Goal: Navigation & Orientation: Understand site structure

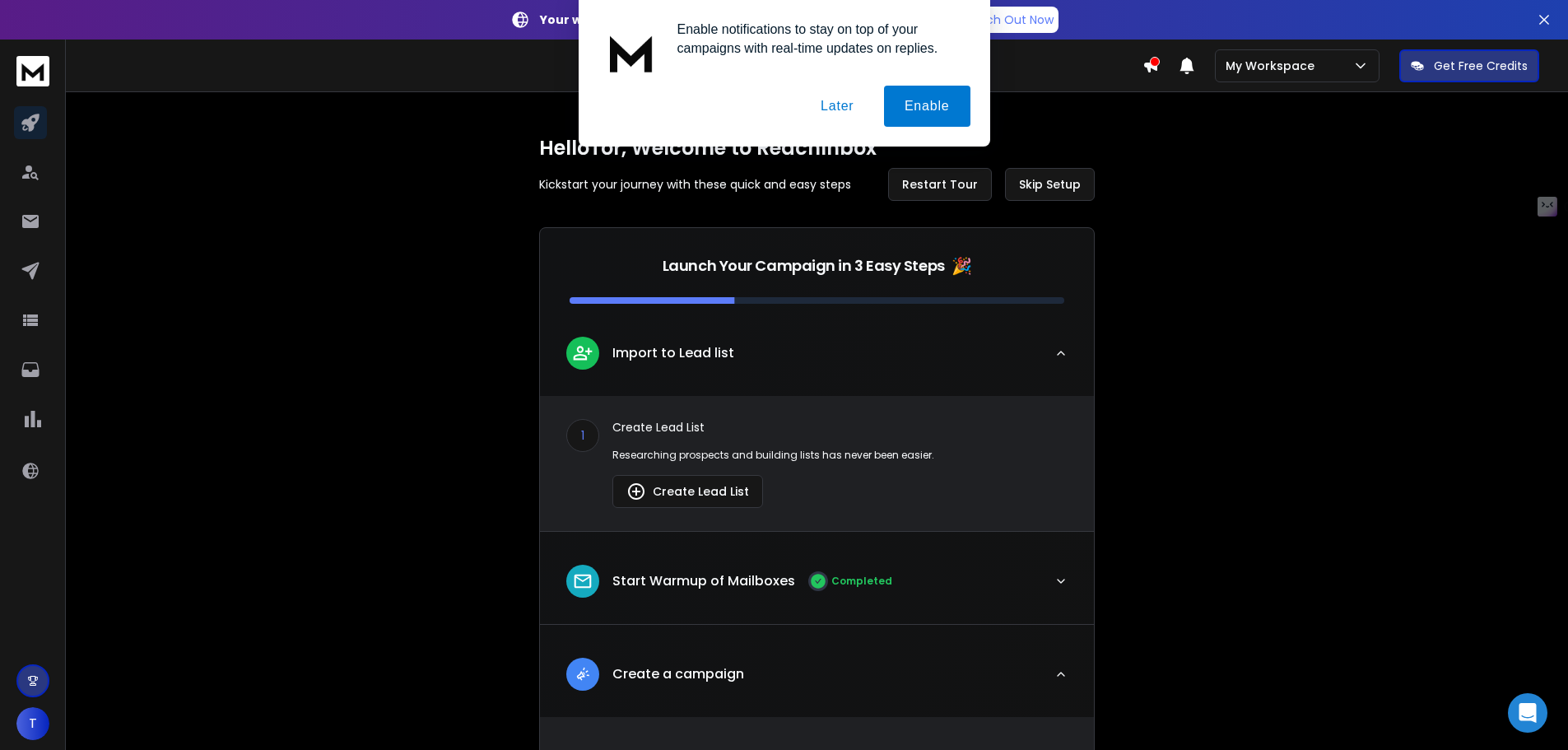
click at [841, 105] on button "Later" at bounding box center [837, 106] width 74 height 41
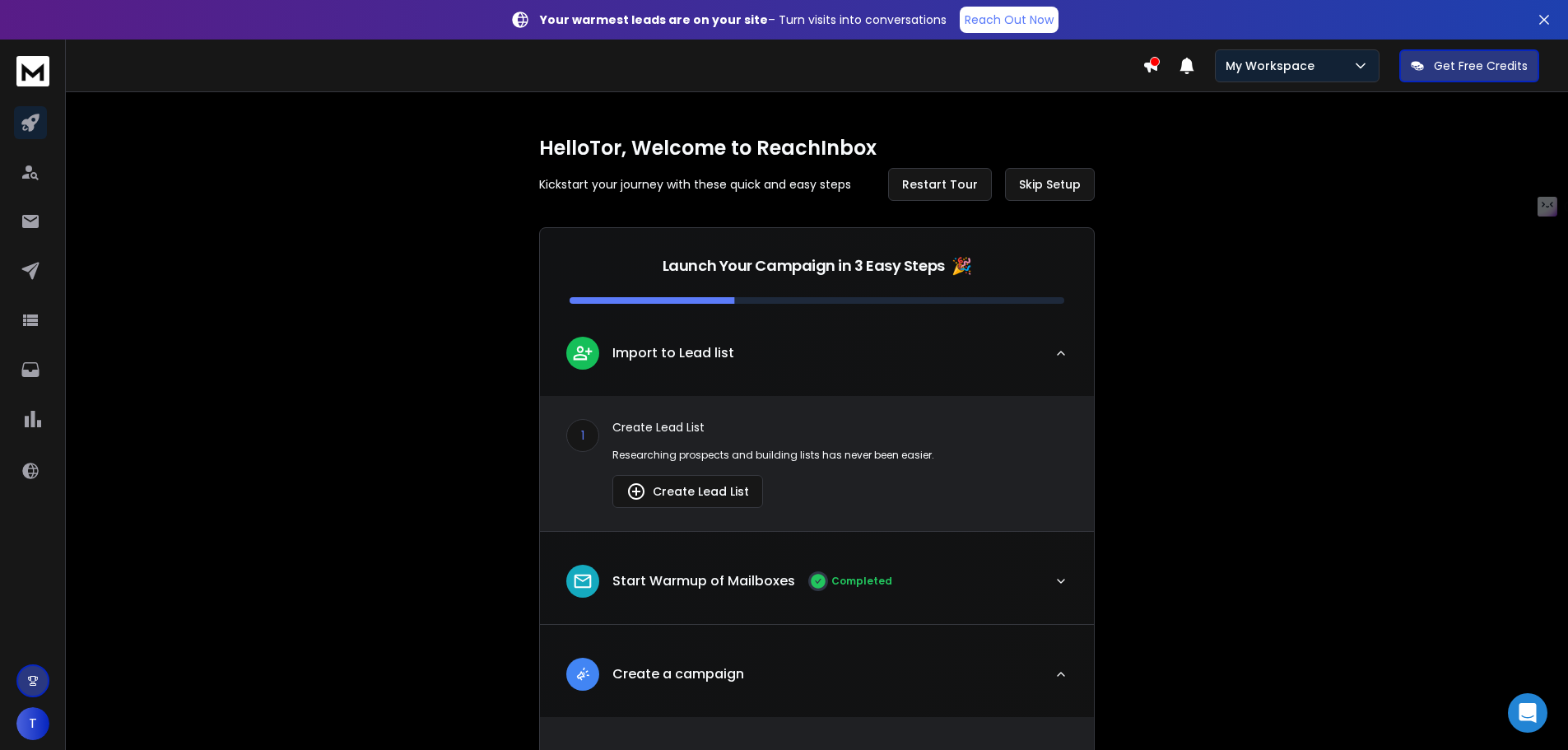
click at [1356, 65] on icon "button" at bounding box center [1361, 66] width 16 height 16
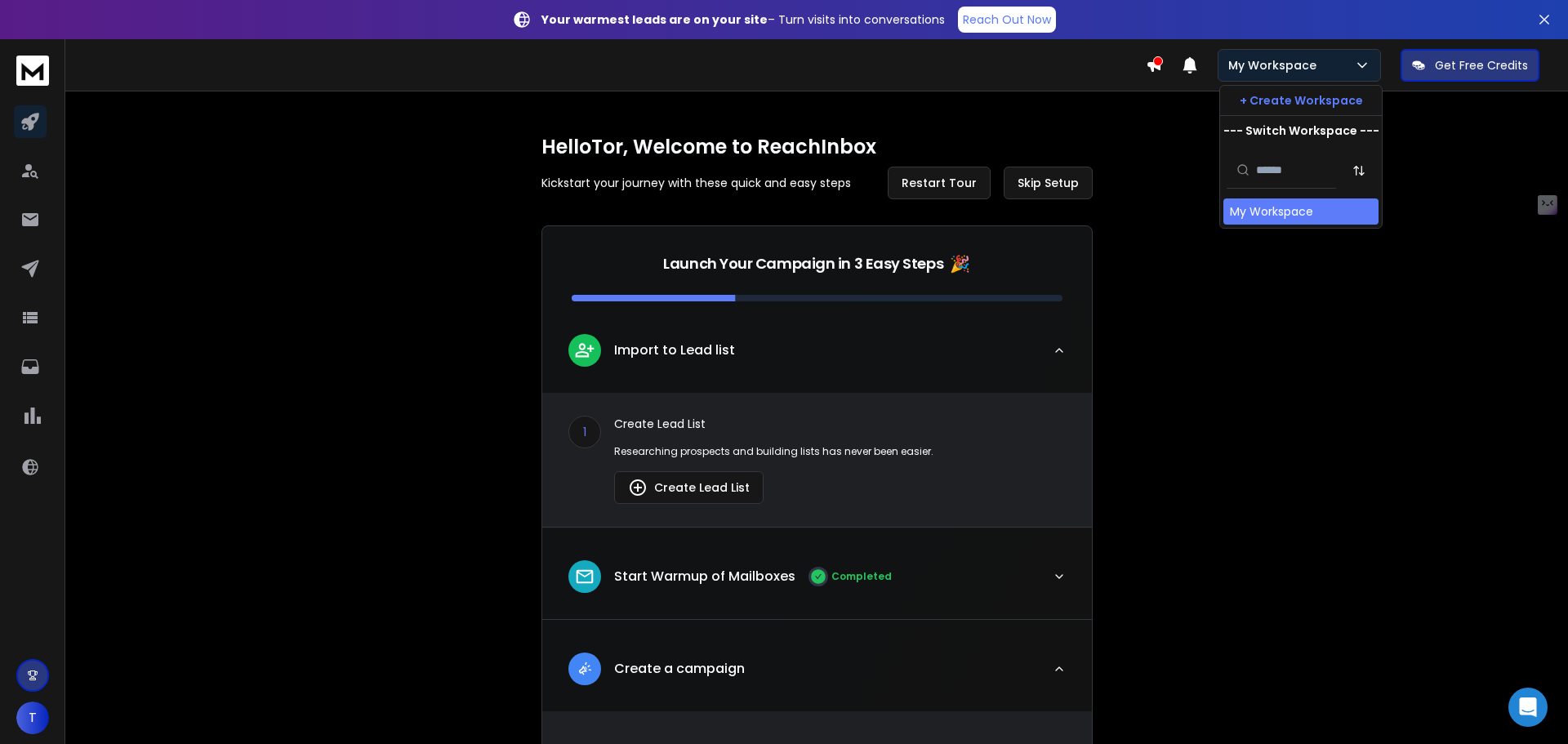
click at [1362, 62] on icon "button" at bounding box center [1362, 65] width 16 height 16
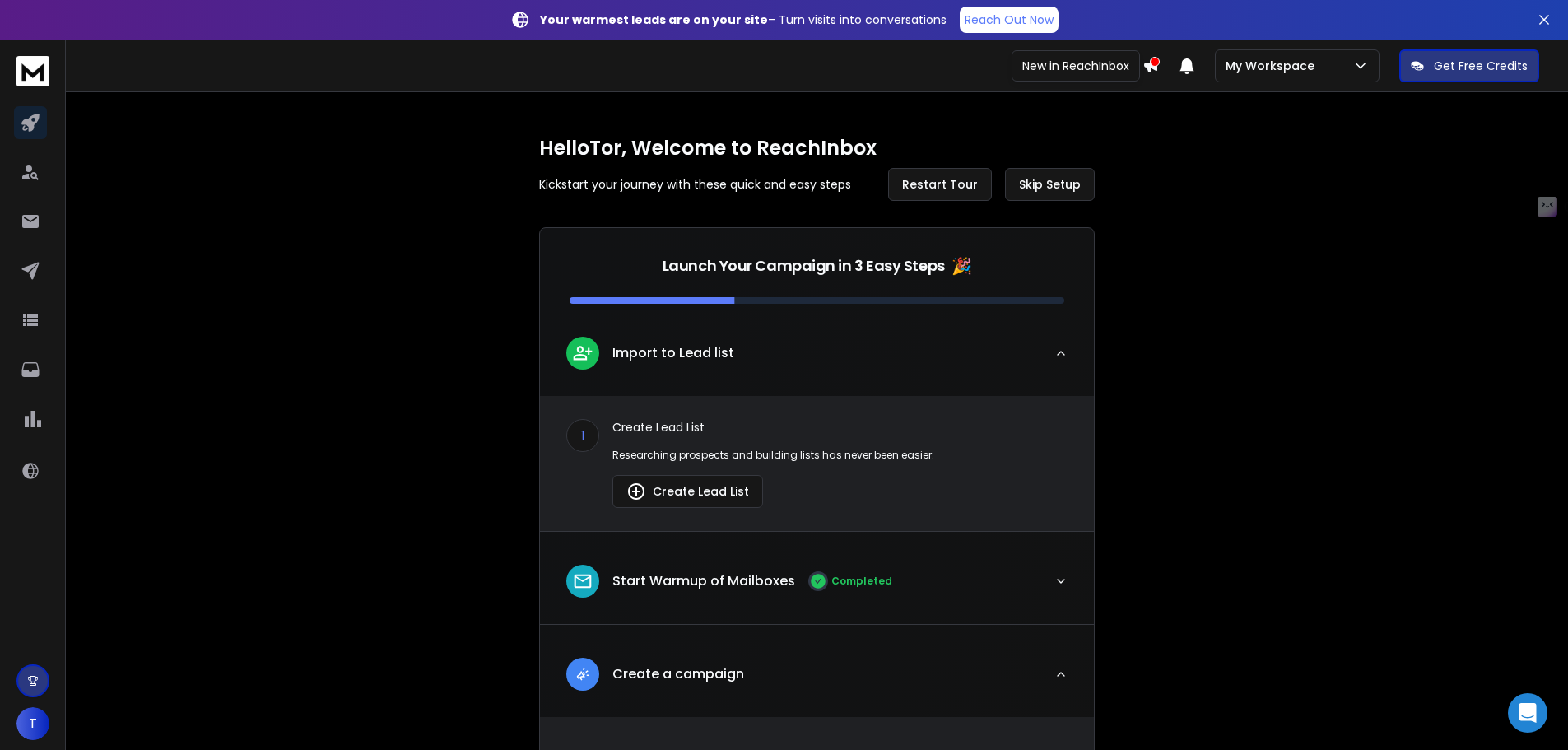
click at [1152, 68] on icon at bounding box center [1151, 66] width 13 height 13
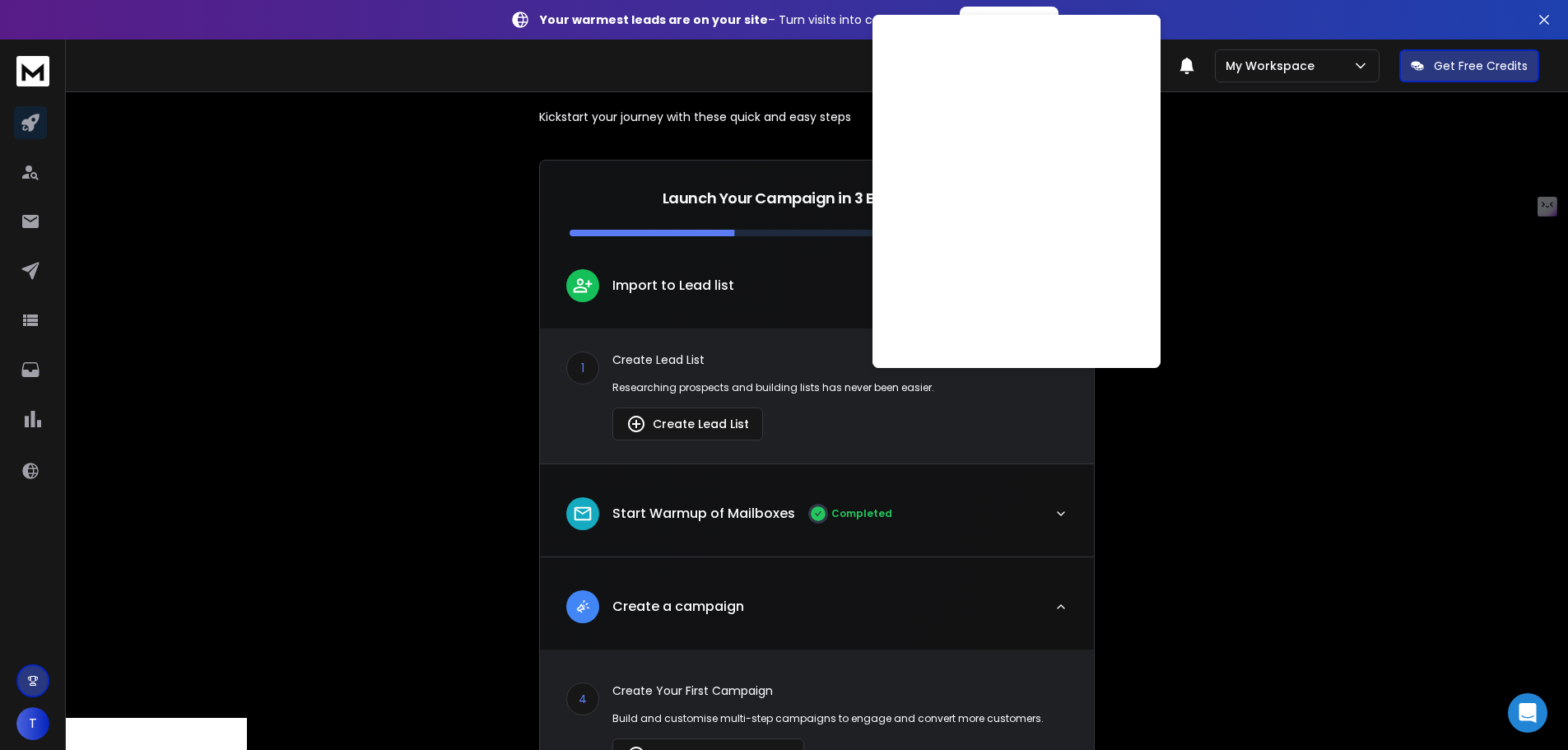
scroll to position [82, 0]
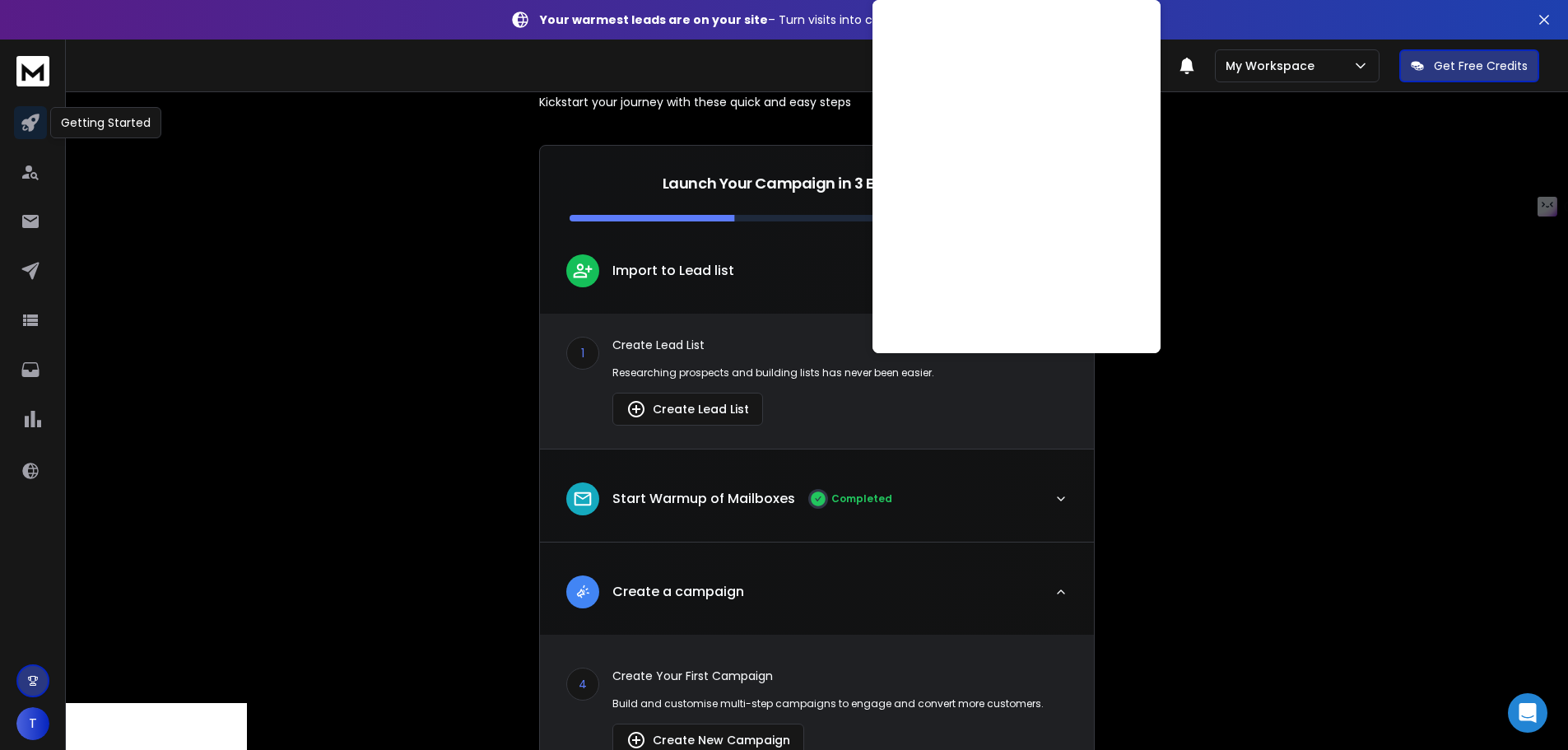
click at [30, 124] on icon at bounding box center [30, 123] width 18 height 18
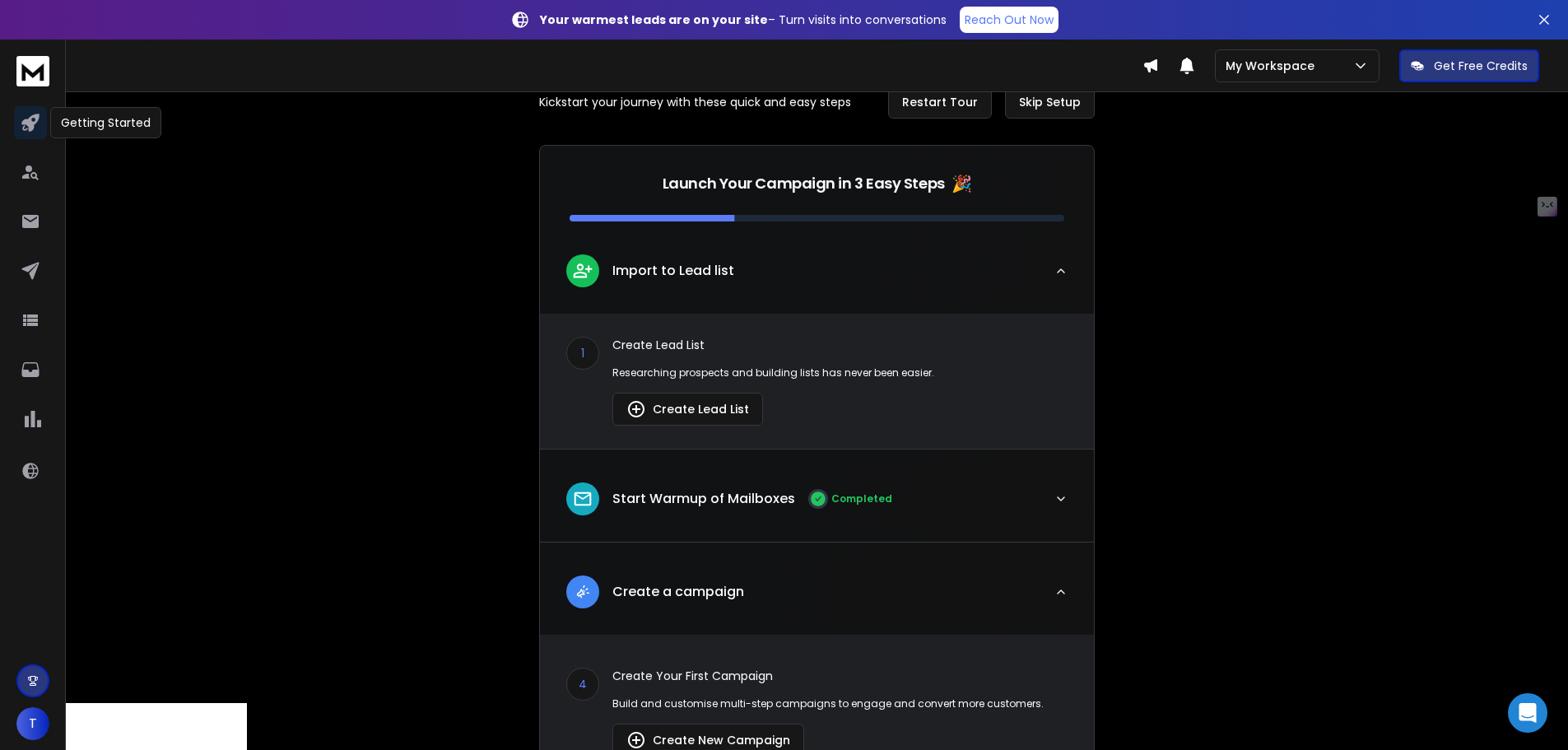
click at [29, 120] on icon at bounding box center [30, 123] width 18 height 18
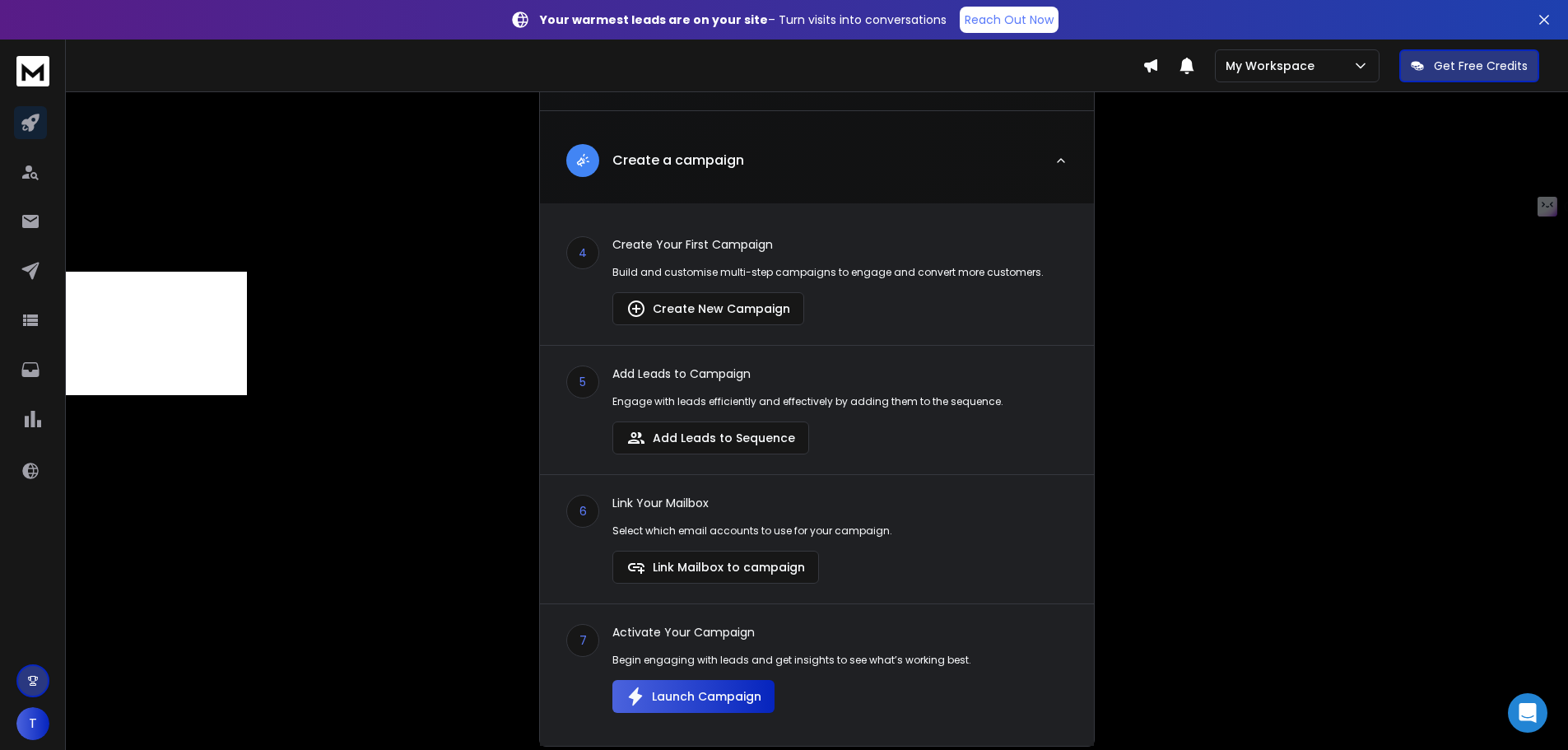
scroll to position [553, 0]
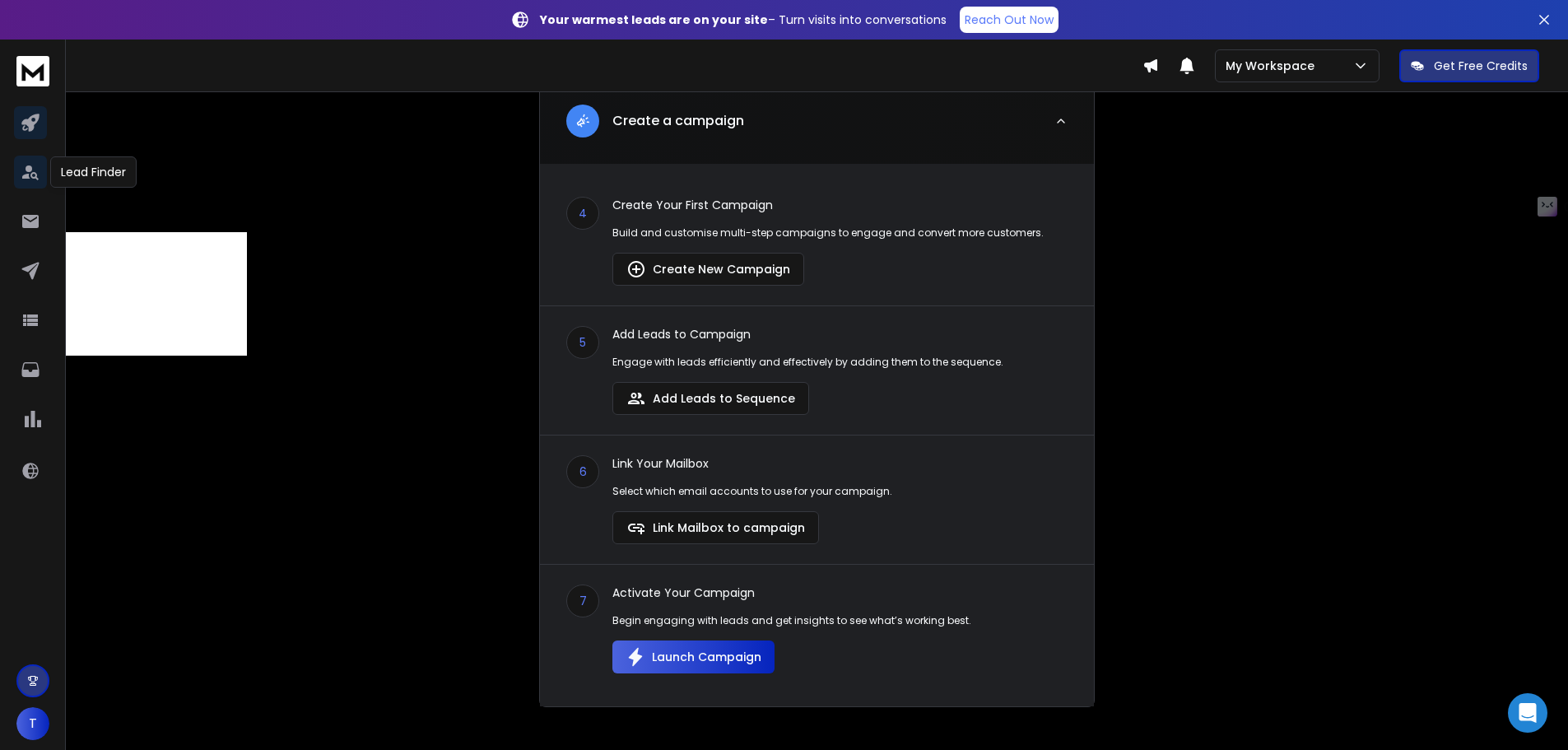
click at [33, 175] on icon at bounding box center [30, 172] width 20 height 20
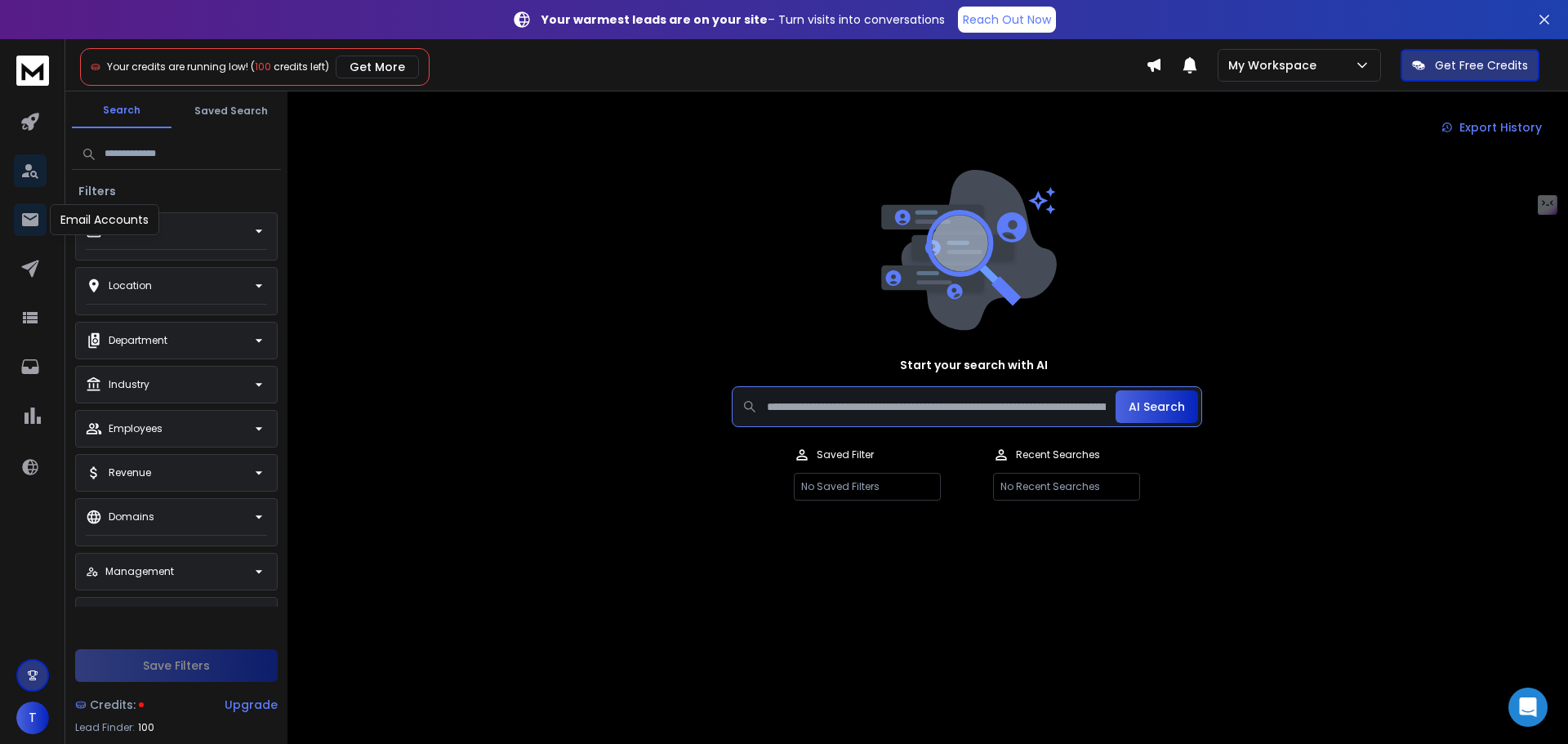
click at [30, 218] on icon at bounding box center [30, 220] width 16 height 13
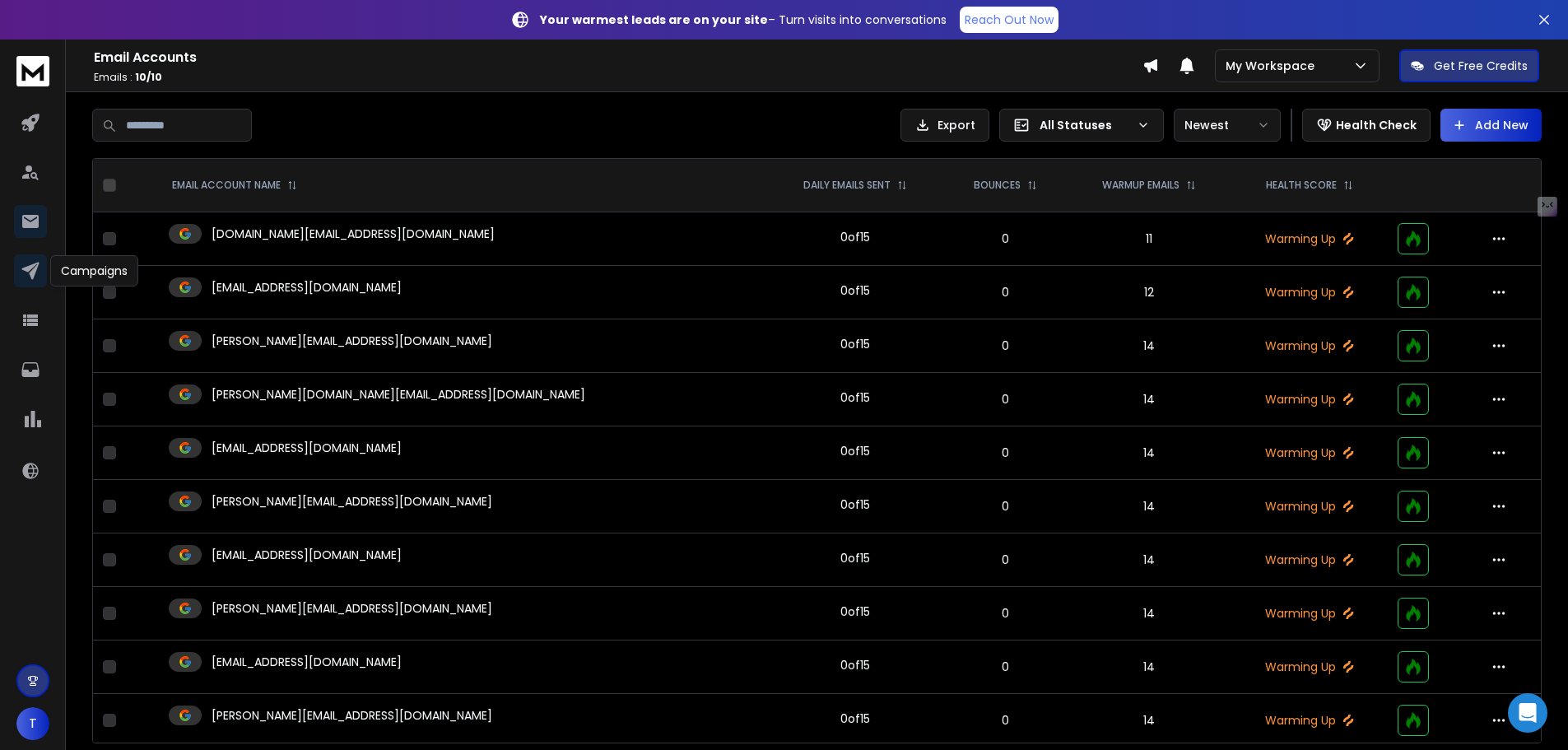
click at [36, 269] on icon at bounding box center [30, 270] width 17 height 17
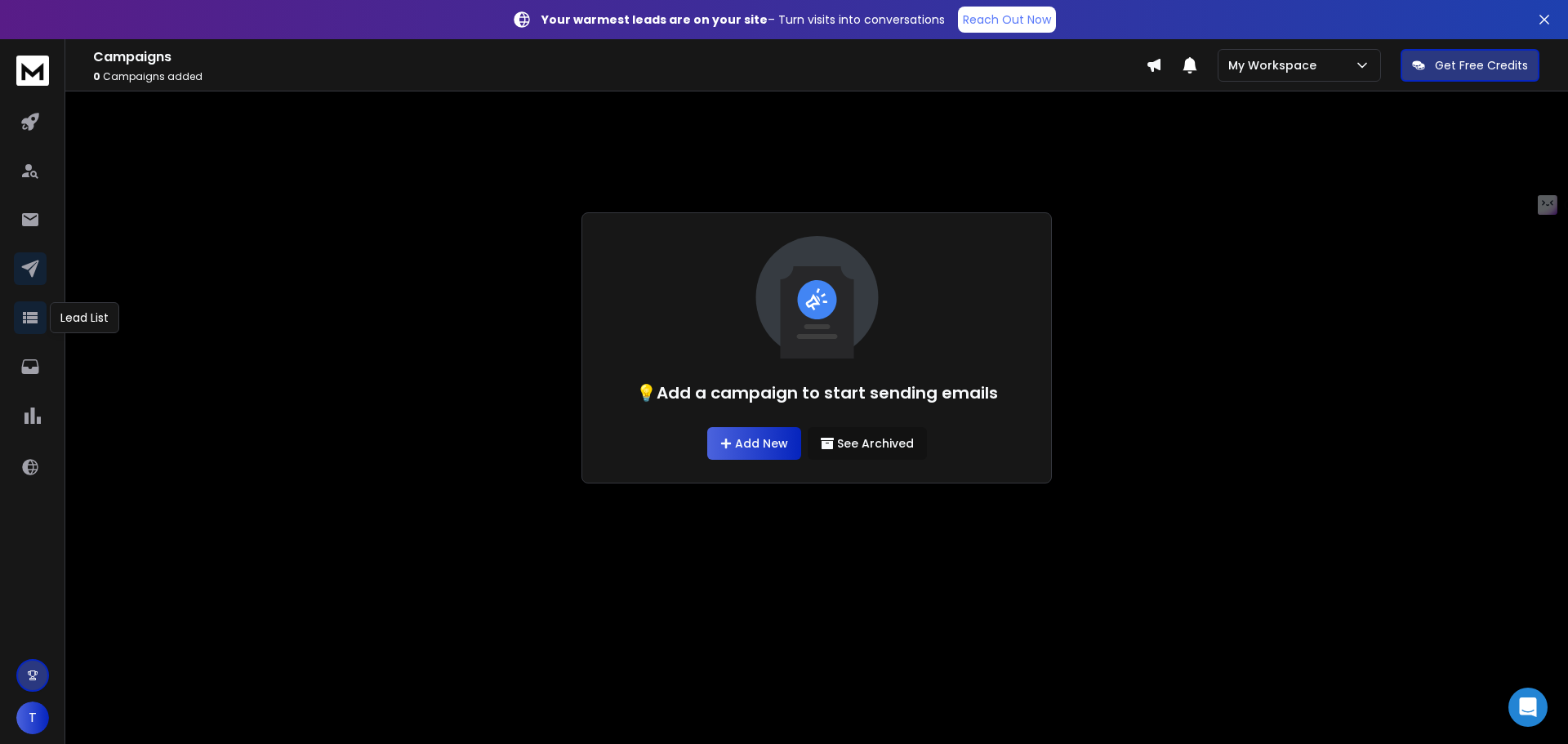
click at [29, 319] on icon at bounding box center [30, 318] width 15 height 11
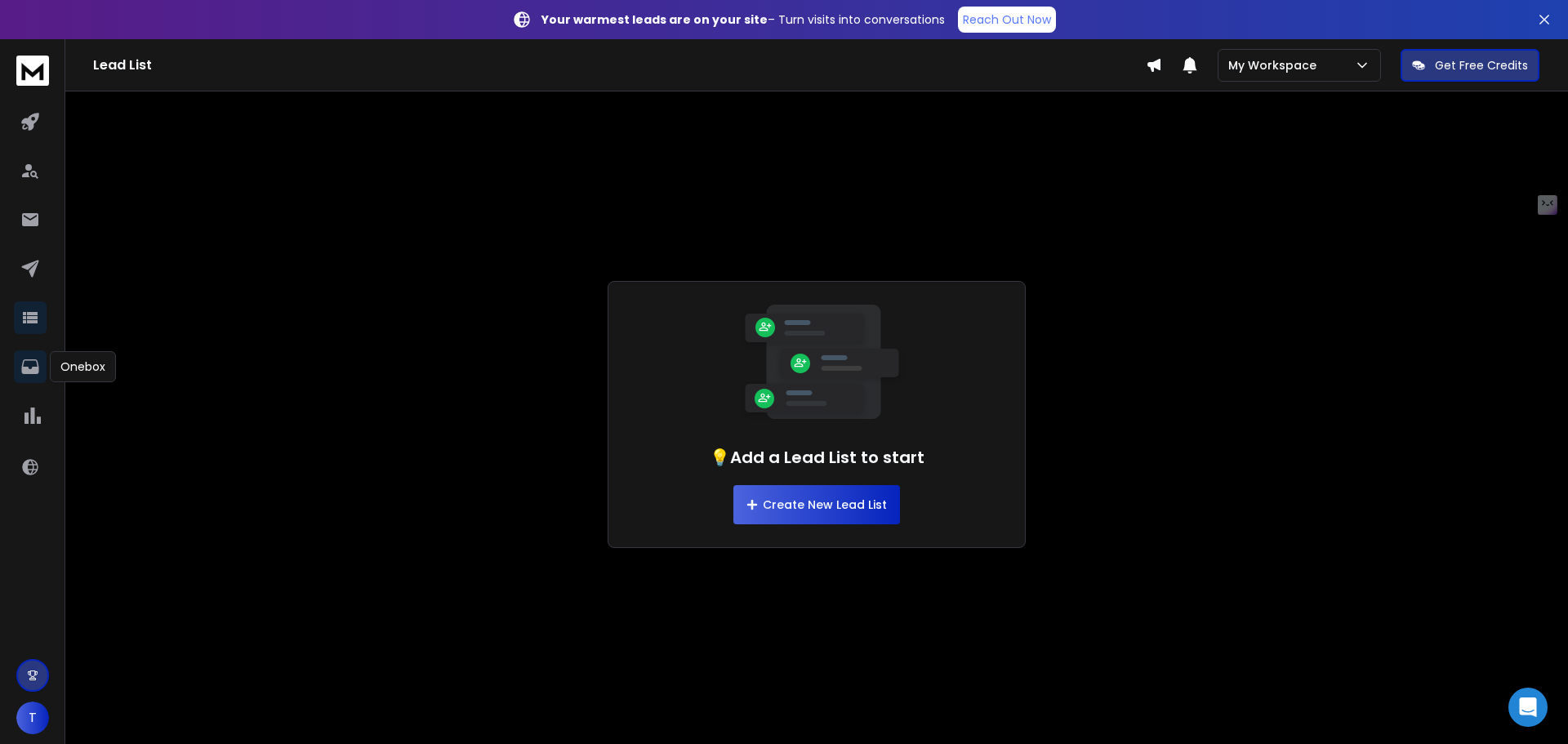
click at [29, 368] on icon at bounding box center [30, 367] width 20 height 20
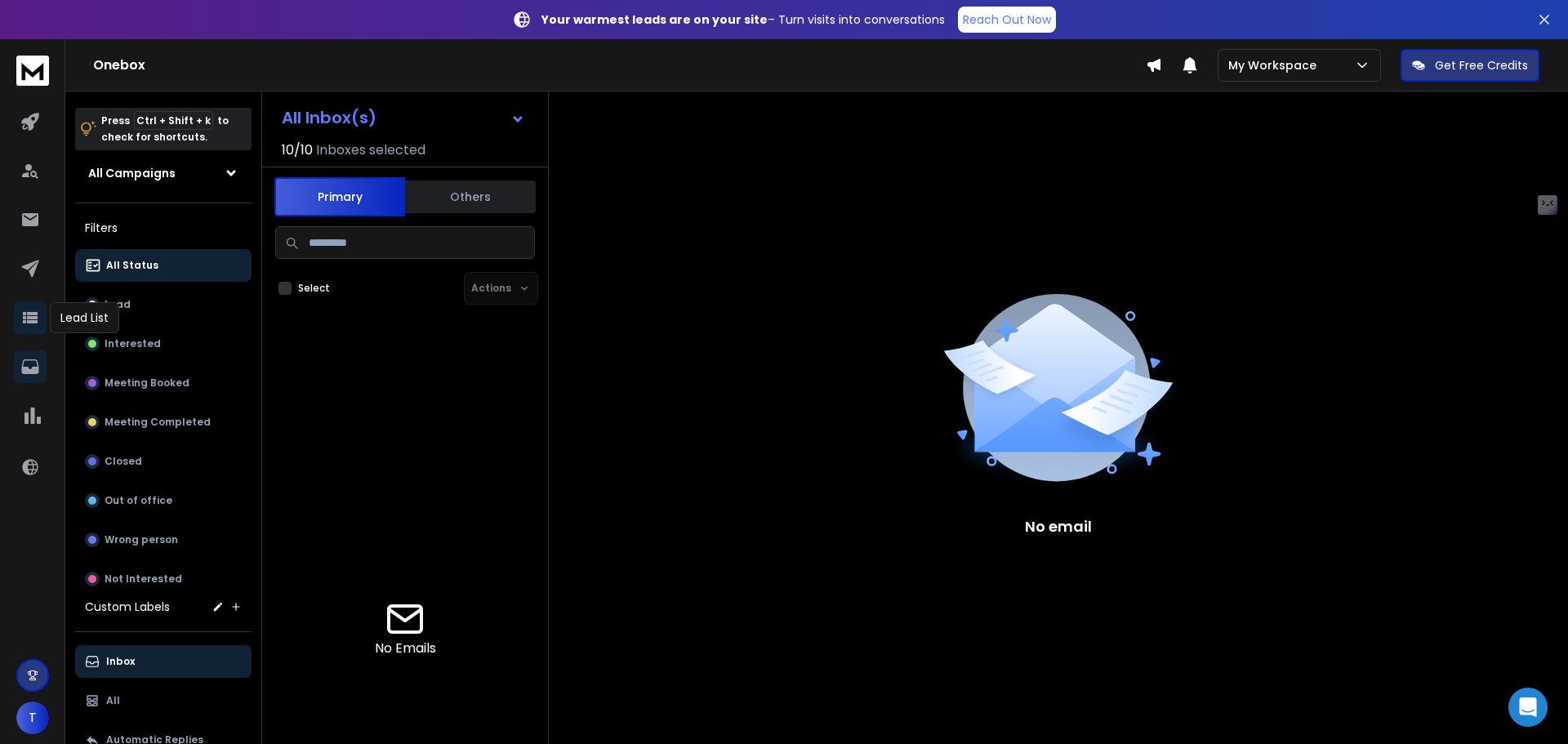
click at [27, 319] on icon at bounding box center [30, 318] width 15 height 11
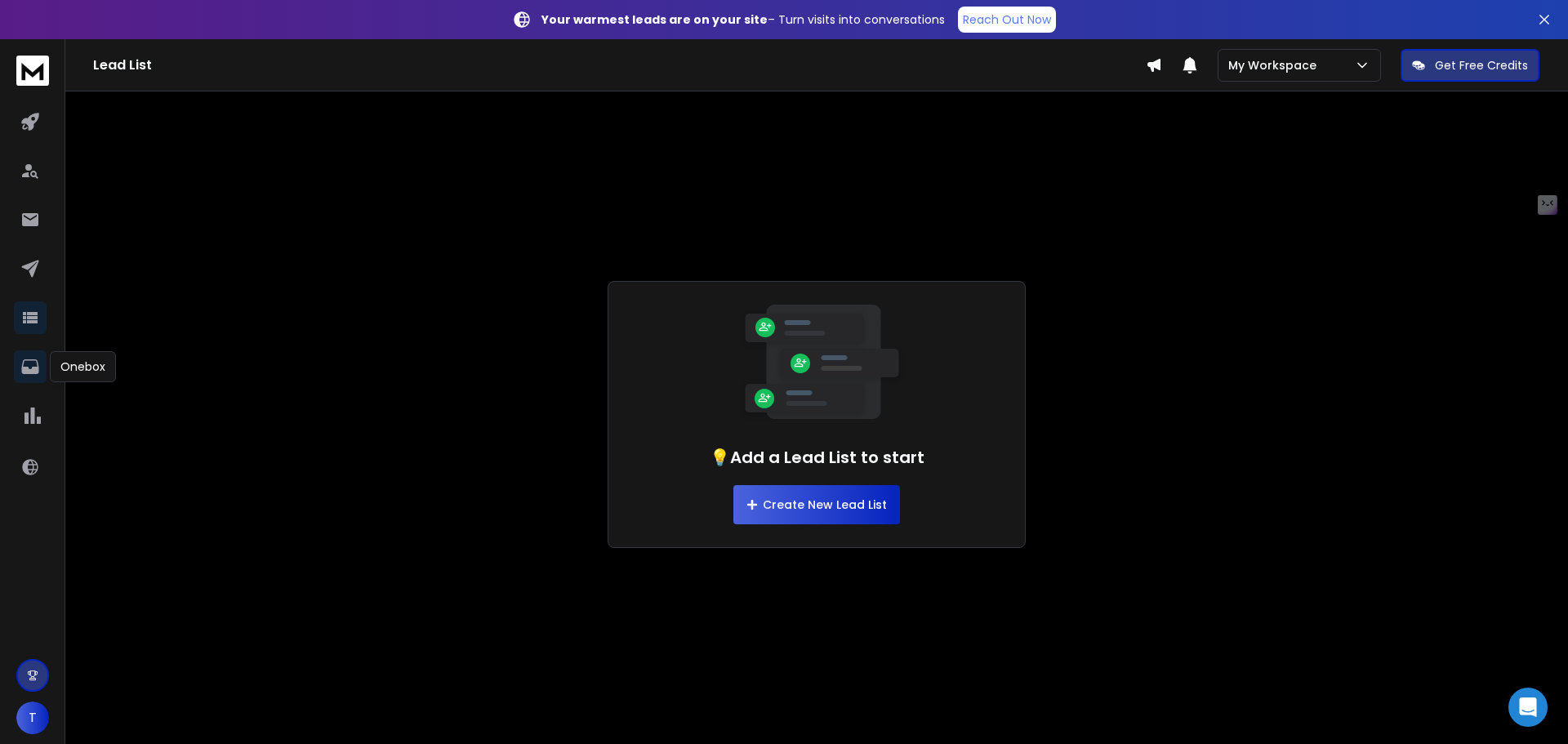
click at [27, 363] on icon at bounding box center [30, 367] width 20 height 20
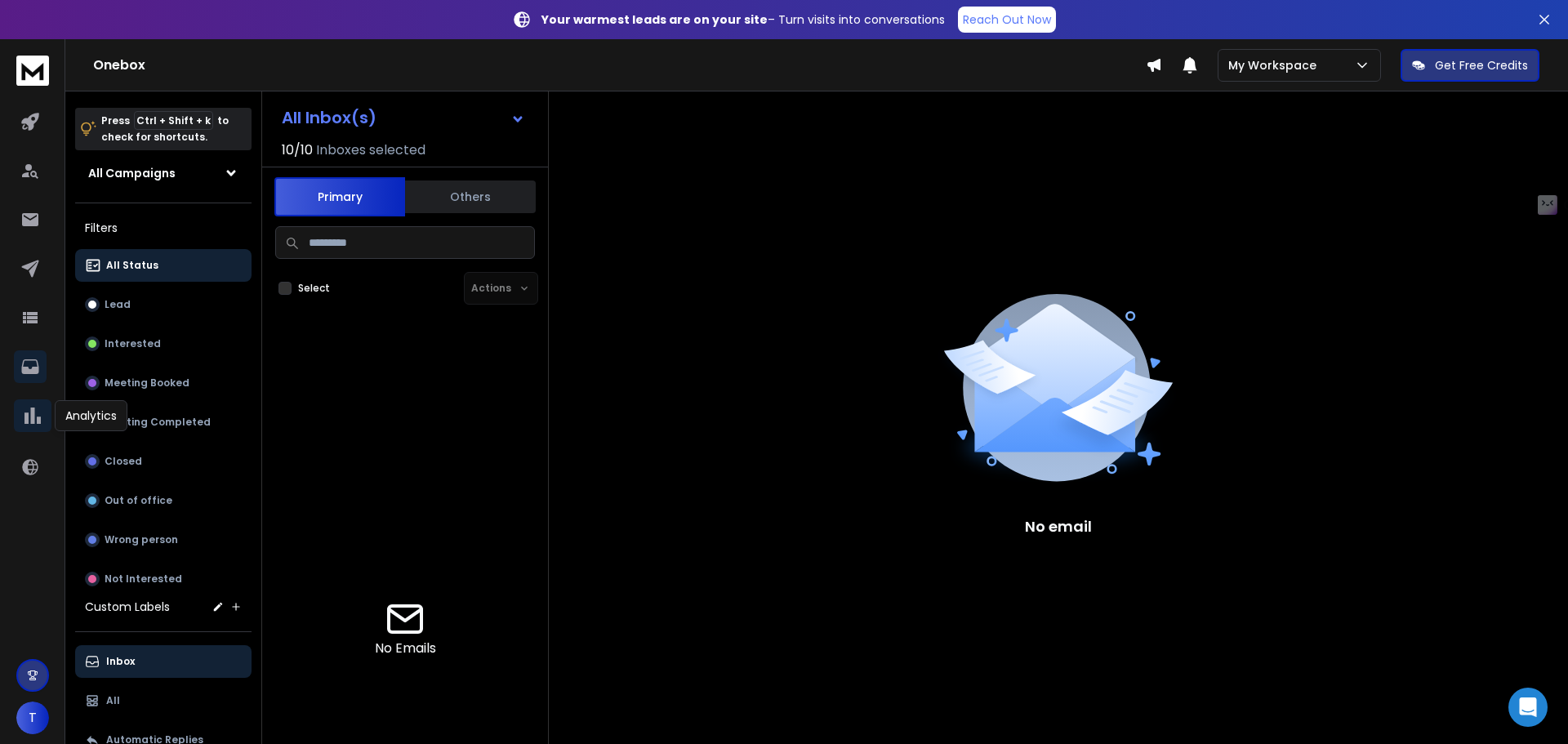
click at [29, 417] on icon at bounding box center [33, 416] width 24 height 25
